Goal: Task Accomplishment & Management: Manage account settings

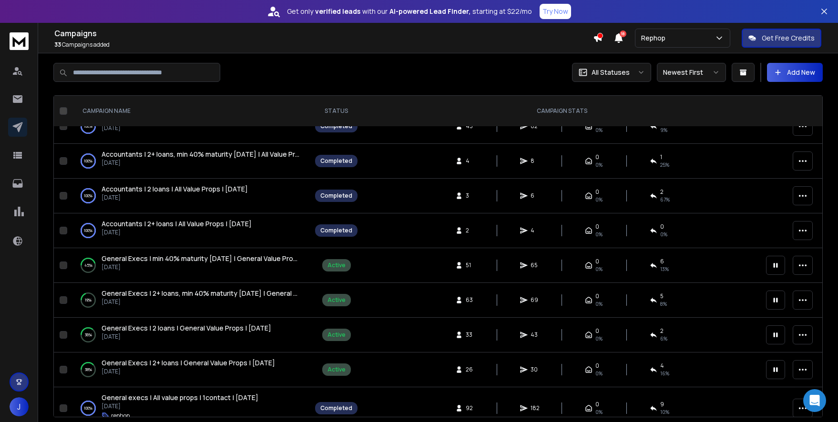
scroll to position [159, 0]
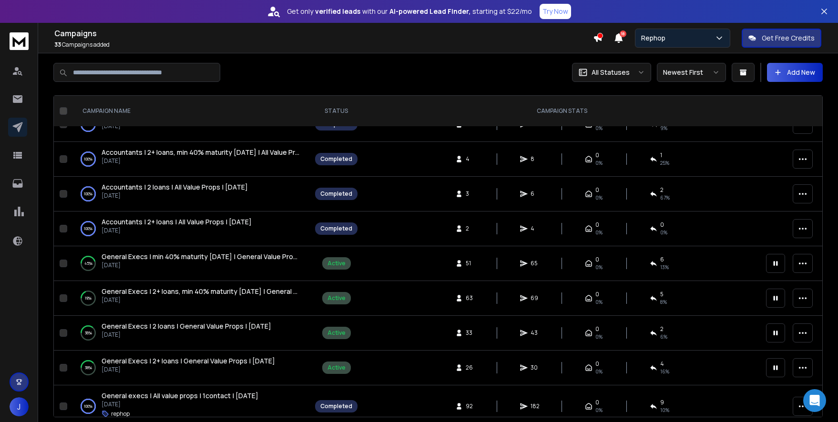
click at [676, 42] on div "Rephop" at bounding box center [682, 38] width 83 height 10
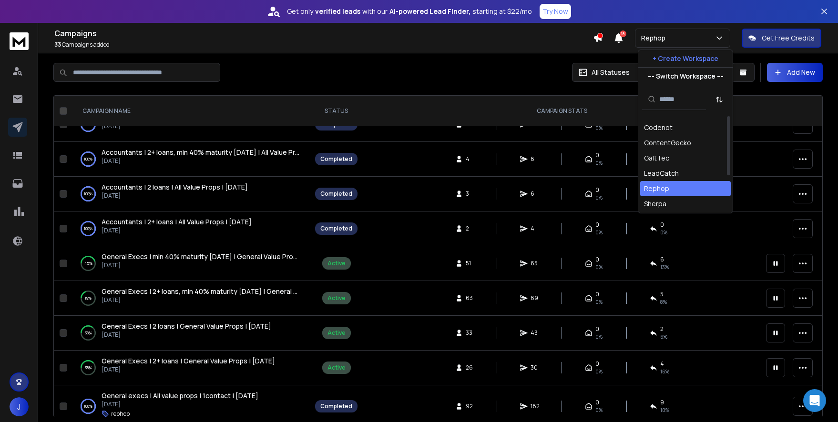
scroll to position [0, 0]
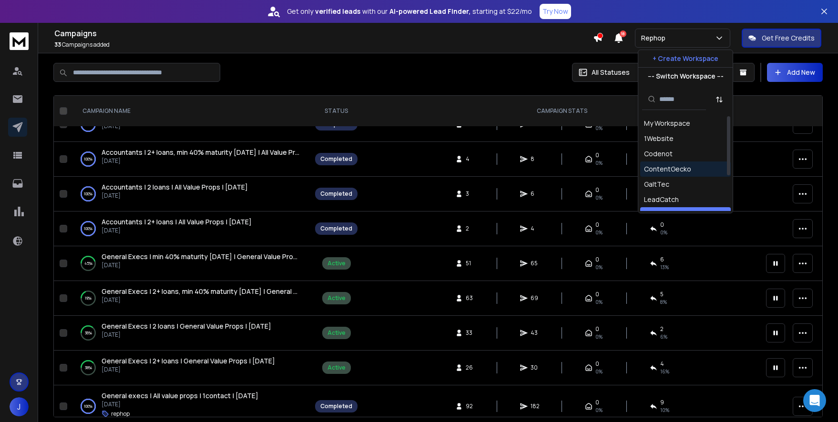
click at [664, 166] on div "ContentGecko" at bounding box center [667, 169] width 47 height 10
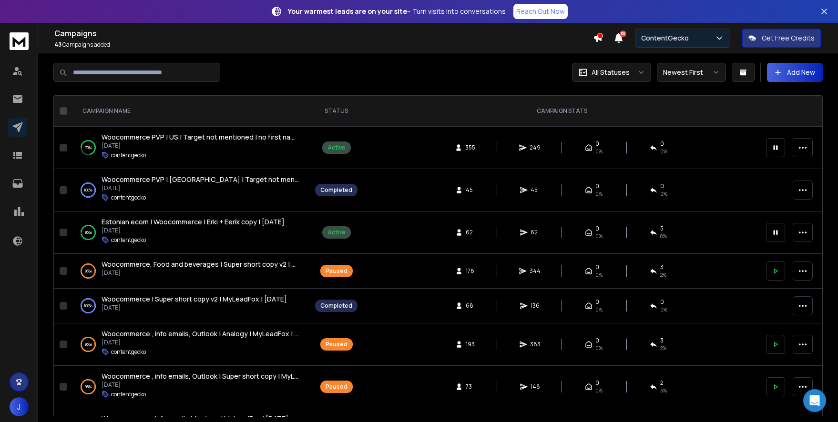
click at [691, 41] on p "ContentGecko" at bounding box center [666, 38] width 51 height 10
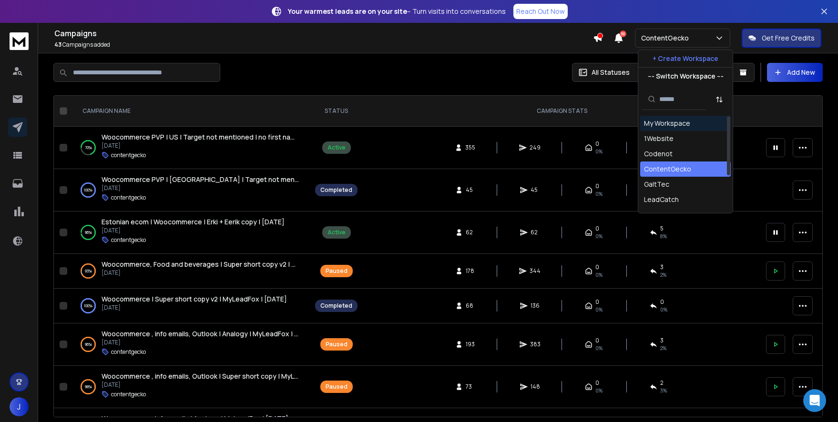
click at [672, 122] on div "My Workspace" at bounding box center [667, 124] width 46 height 10
